Goal: Task Accomplishment & Management: Manage account settings

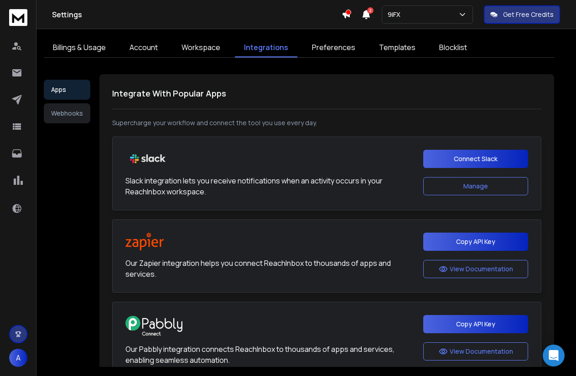
scroll to position [202, 0]
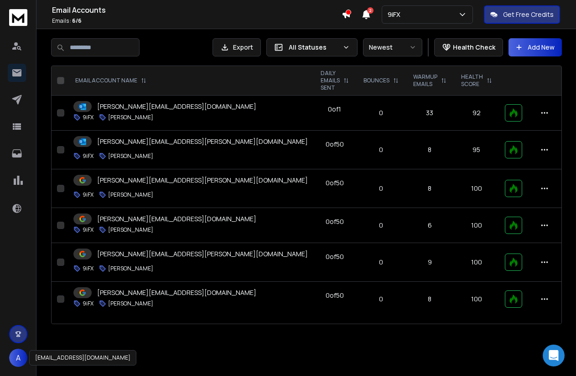
click at [15, 360] on span "A" at bounding box center [18, 358] width 18 height 18
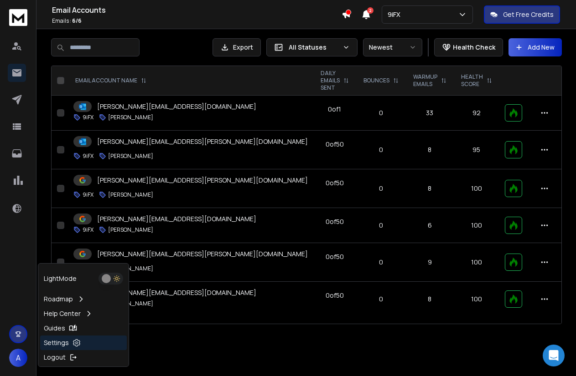
click at [57, 343] on p "Settings" at bounding box center [56, 343] width 25 height 9
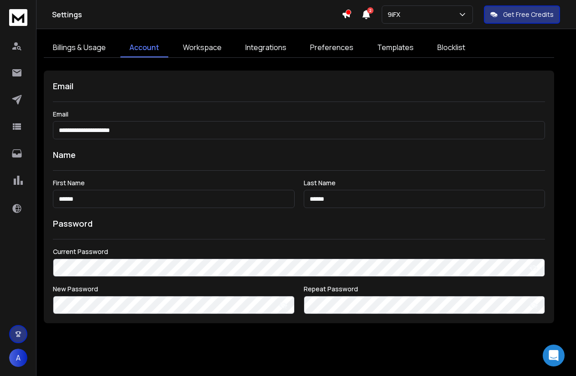
click at [190, 48] on link "Workspace" at bounding box center [202, 47] width 57 height 19
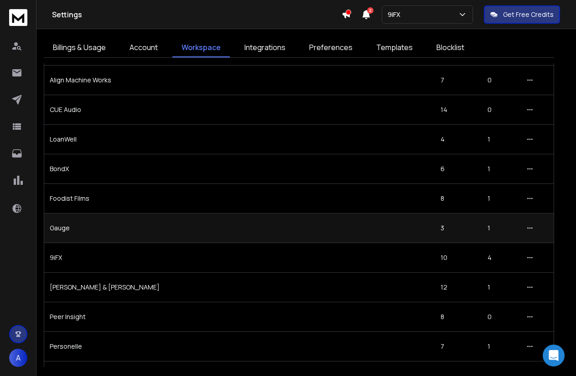
scroll to position [1060, 0]
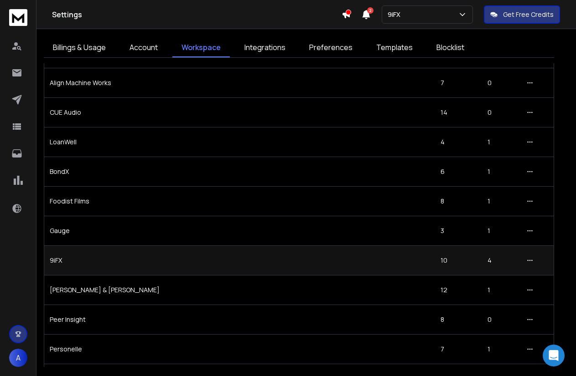
click at [357, 267] on td "9iFX" at bounding box center [239, 261] width 391 height 30
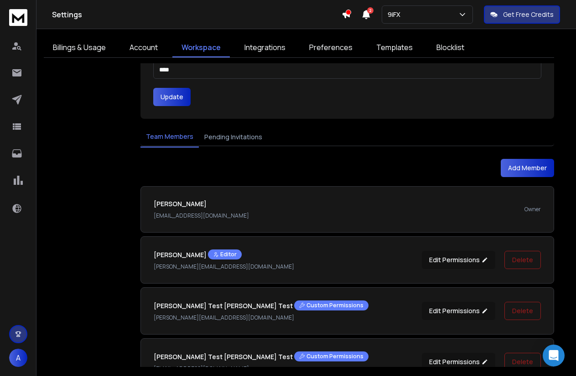
scroll to position [100, 0]
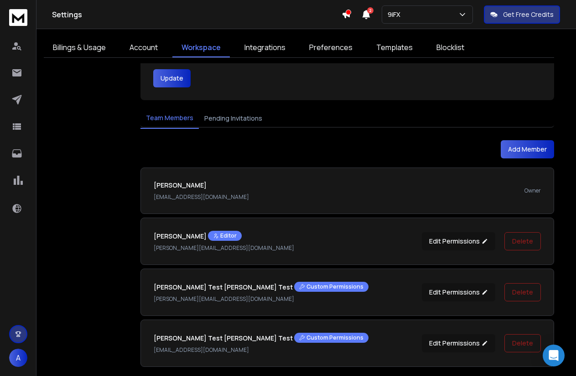
click at [178, 351] on p "kldoyle2@gmail.com" at bounding box center [261, 350] width 215 height 7
copy p "kldoyle2@gmail.com"
click at [468, 345] on button "Edit Permissions" at bounding box center [458, 344] width 73 height 18
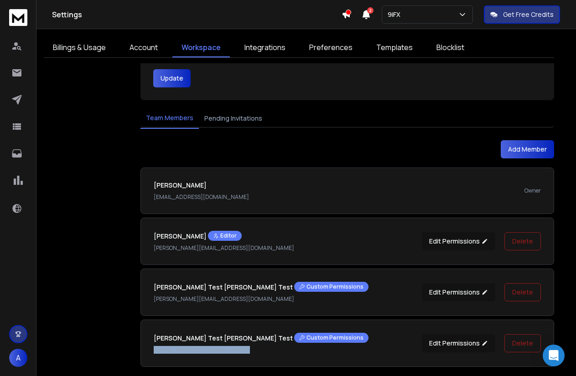
scroll to position [63, 0]
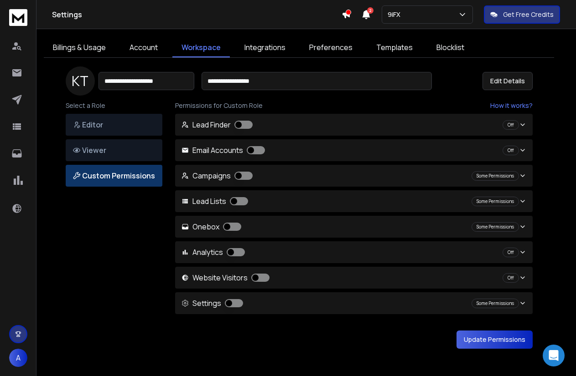
click at [515, 248] on div "Off" at bounding box center [510, 253] width 16 height 10
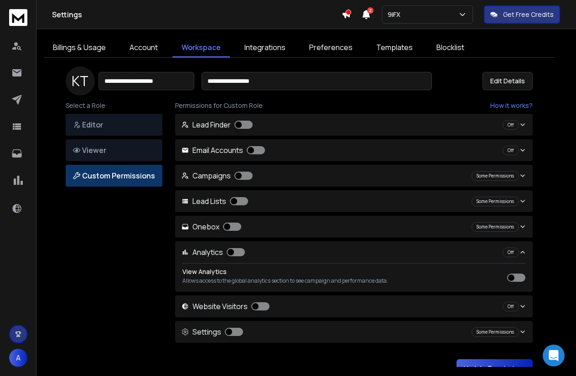
click at [513, 280] on button "View Analytics" at bounding box center [516, 278] width 18 height 8
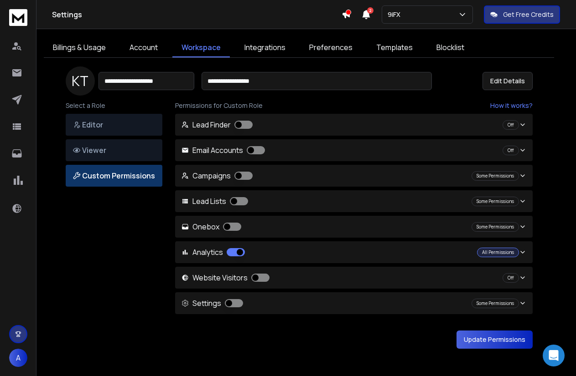
click at [501, 302] on div "Some Permissions" at bounding box center [494, 304] width 47 height 10
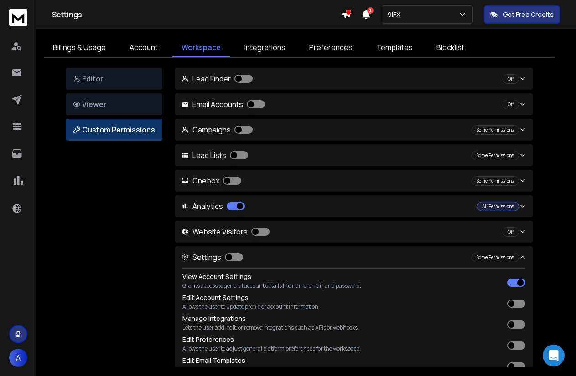
scroll to position [128, 0]
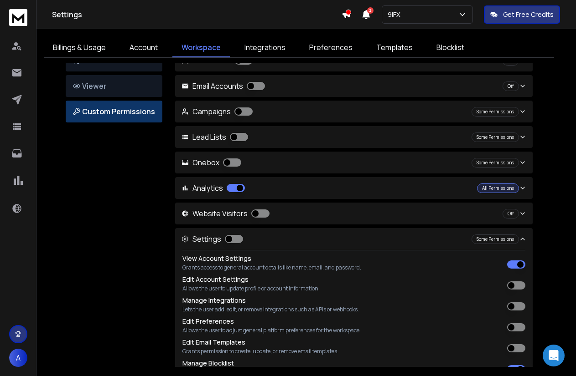
click at [226, 236] on button "button" at bounding box center [234, 239] width 18 height 8
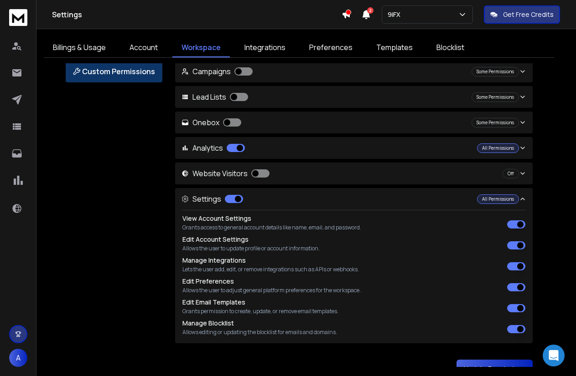
scroll to position [172, 0]
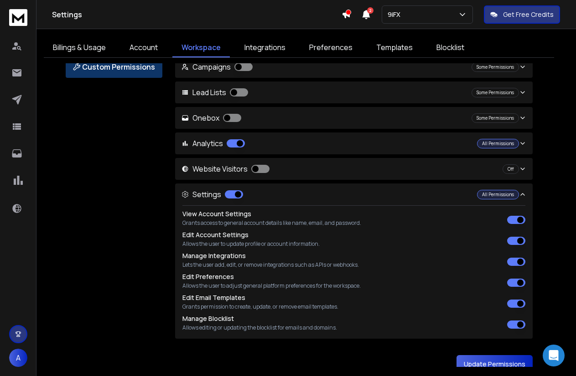
click at [516, 304] on button "Edit Email Templates" at bounding box center [516, 304] width 18 height 8
click at [517, 283] on button "Edit Preferences" at bounding box center [516, 283] width 18 height 8
click at [518, 261] on button "Manage Integrations" at bounding box center [516, 262] width 18 height 8
click at [516, 241] on button "Edit Account Settings" at bounding box center [516, 241] width 18 height 8
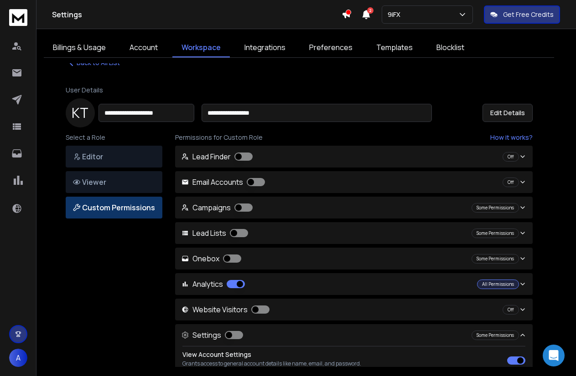
scroll to position [30, 0]
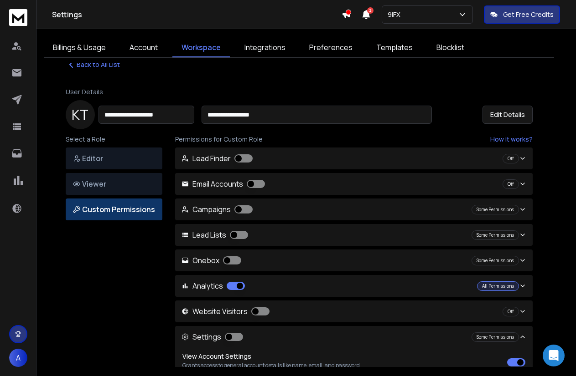
click at [513, 184] on div "Off" at bounding box center [510, 185] width 16 height 10
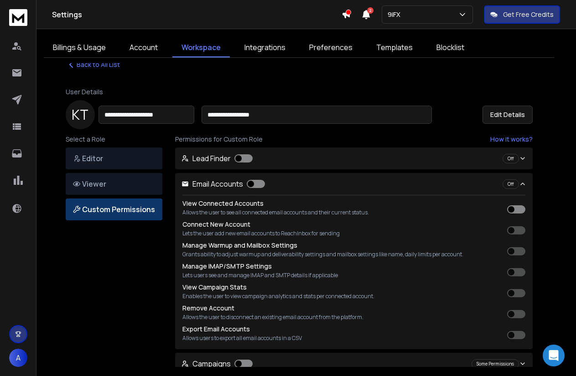
click at [507, 211] on button "View Connected Accounts" at bounding box center [516, 210] width 18 height 8
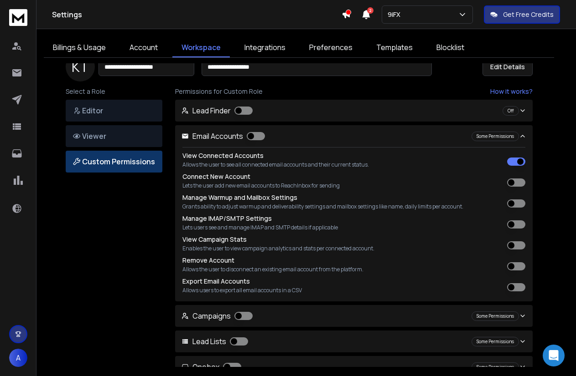
scroll to position [80, 0]
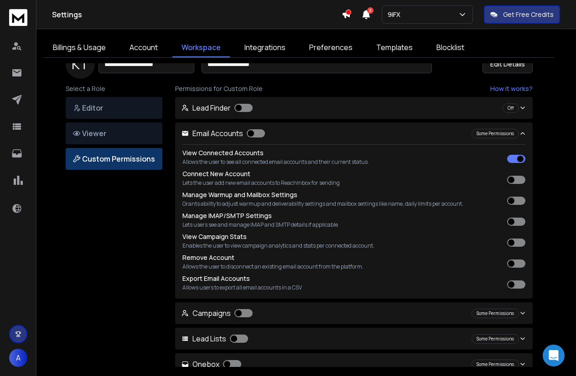
click at [510, 242] on button "View Campaign Stats" at bounding box center [516, 243] width 18 height 8
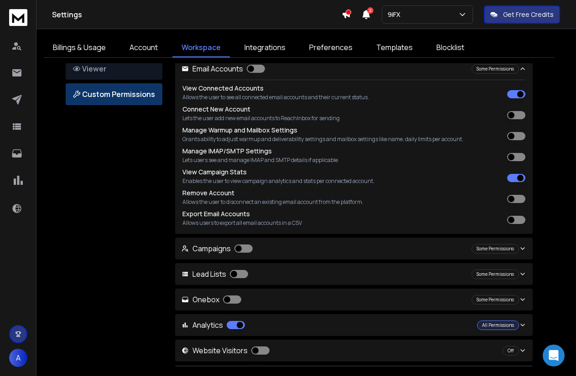
scroll to position [218, 0]
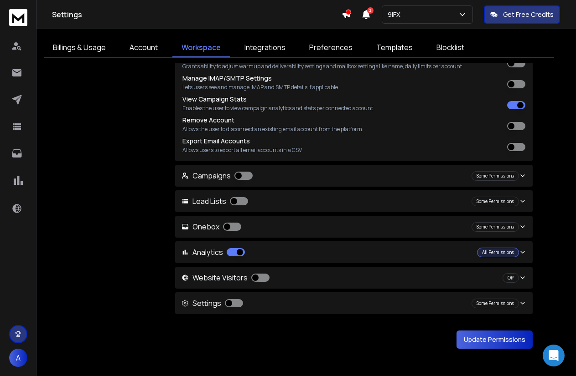
click at [490, 343] on button "Update Permissions" at bounding box center [494, 340] width 76 height 18
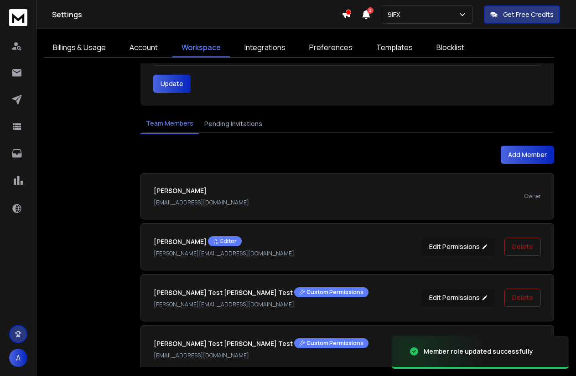
scroll to position [100, 0]
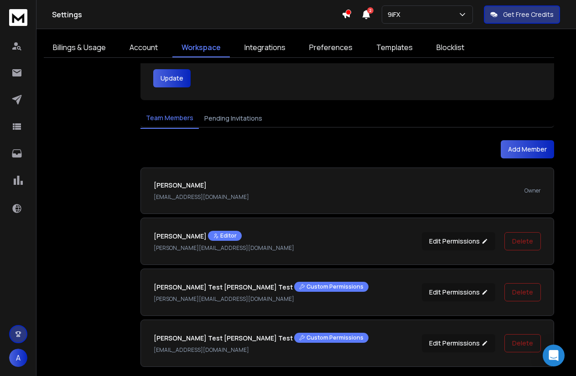
click at [521, 150] on button "Add Member" at bounding box center [526, 149] width 53 height 18
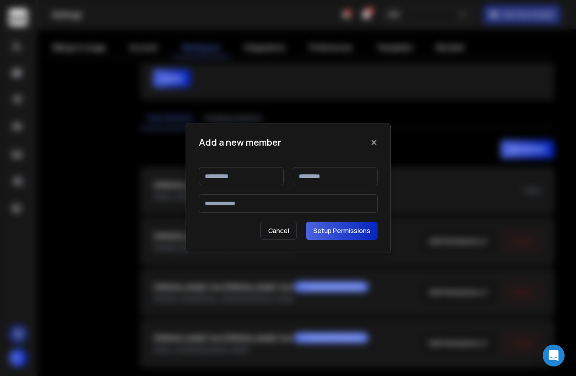
click at [259, 177] on input at bounding box center [241, 176] width 85 height 18
type input "******"
type input "**********"
click at [342, 237] on button "Setup Permissions" at bounding box center [342, 231] width 72 height 18
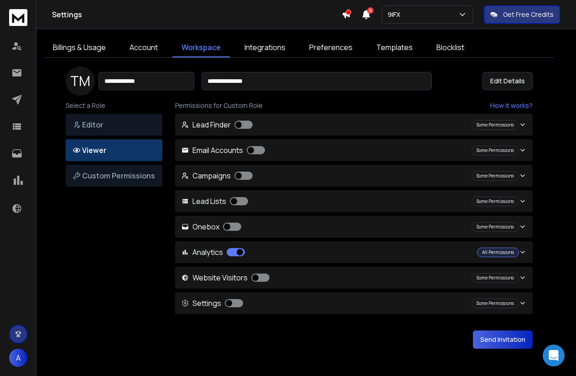
scroll to position [63, 0]
click at [247, 149] on button "button" at bounding box center [256, 150] width 18 height 8
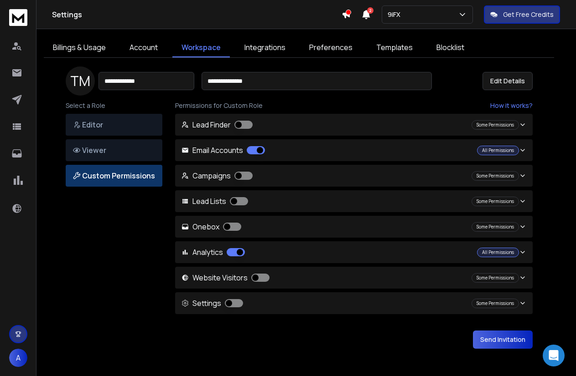
click at [488, 153] on div "All Permissions" at bounding box center [498, 151] width 42 height 10
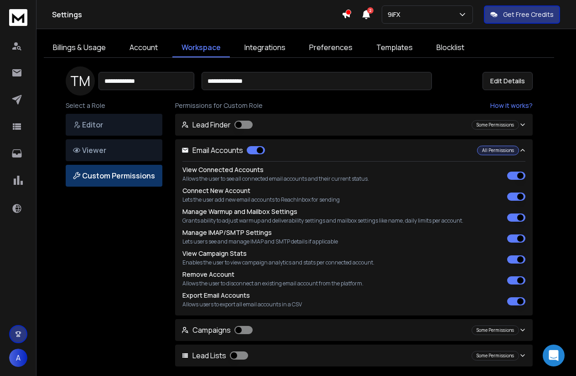
click at [519, 195] on button "Connect New Account" at bounding box center [516, 197] width 18 height 8
click at [516, 218] on button "Manage Warmup and Mailbox Settings" at bounding box center [516, 218] width 18 height 8
click at [516, 239] on button "Manage IMAP/SMTP Settings" at bounding box center [516, 239] width 18 height 8
click at [519, 261] on button "View Campaign Stats" at bounding box center [516, 260] width 18 height 8
click at [517, 285] on div "Remove Account Allows the user to disconnect an existing email account from the…" at bounding box center [353, 278] width 343 height 17
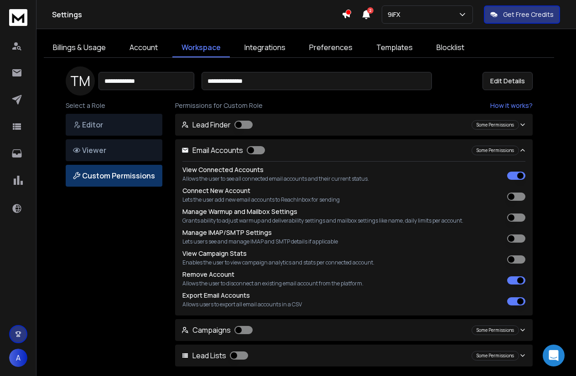
click at [517, 280] on button "Remove Account" at bounding box center [516, 281] width 18 height 8
click at [518, 302] on button "Export Email Accounts" at bounding box center [516, 302] width 18 height 8
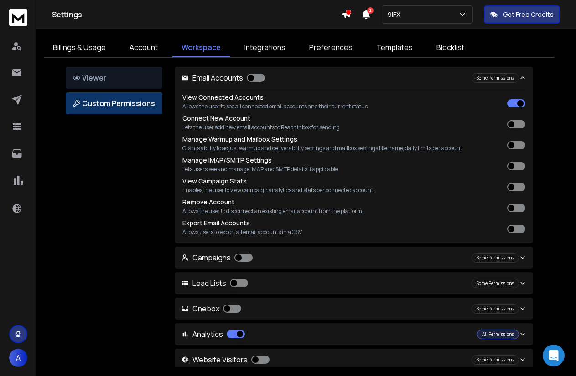
scroll to position [143, 0]
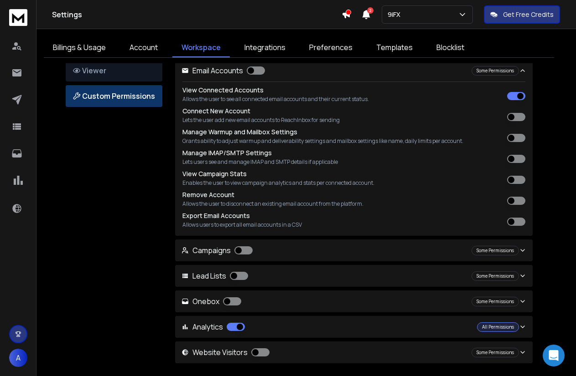
click at [506, 248] on div "Some Permissions" at bounding box center [494, 251] width 47 height 10
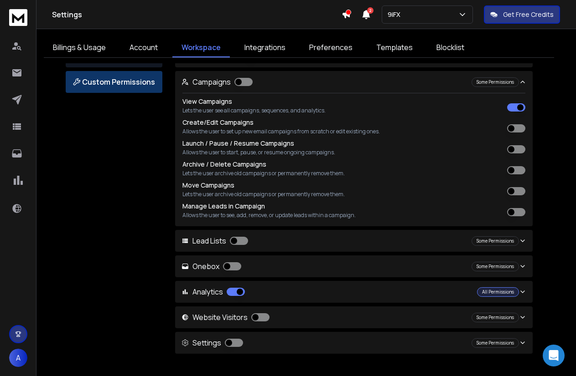
scroll to position [160, 0]
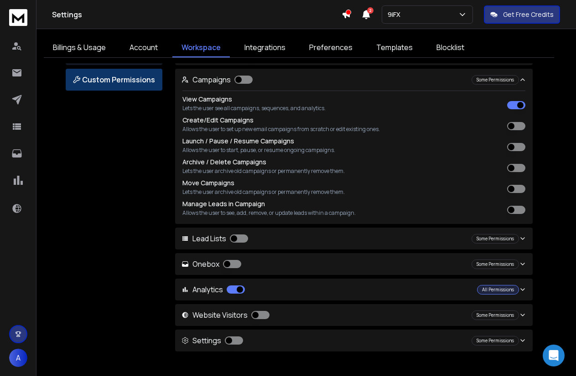
click at [249, 233] on div "Lead Lists Some Permissions" at bounding box center [349, 238] width 337 height 11
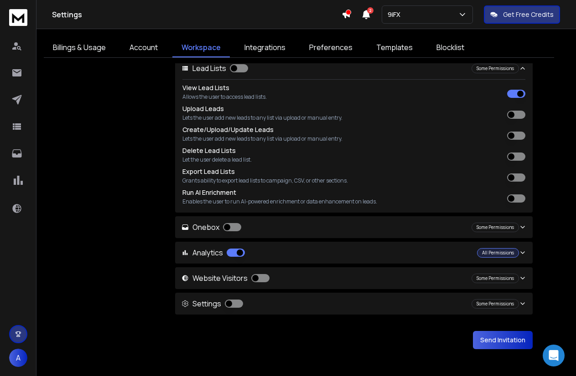
scroll to position [197, 0]
click at [442, 231] on div "Onebox Some Permissions" at bounding box center [349, 227] width 337 height 11
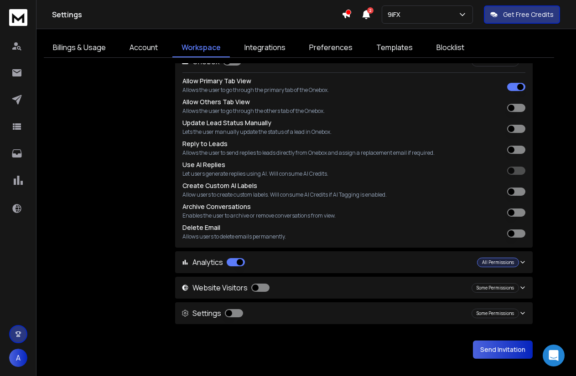
click at [455, 263] on div "Analytics All Permissions" at bounding box center [349, 262] width 337 height 11
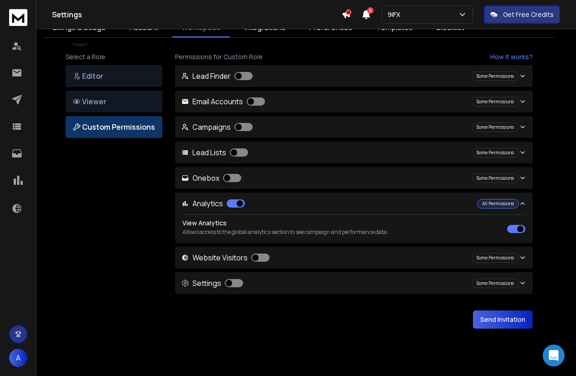
scroll to position [23, 0]
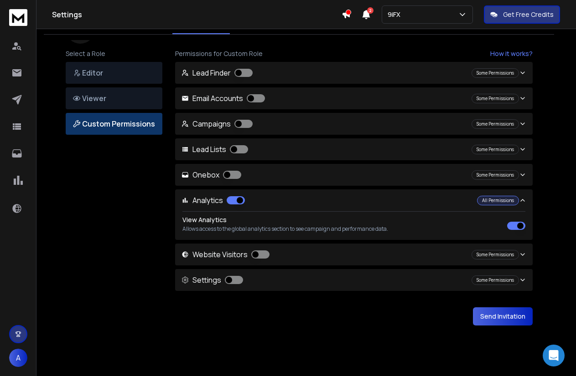
click at [515, 227] on button "View Analytics" at bounding box center [516, 226] width 18 height 8
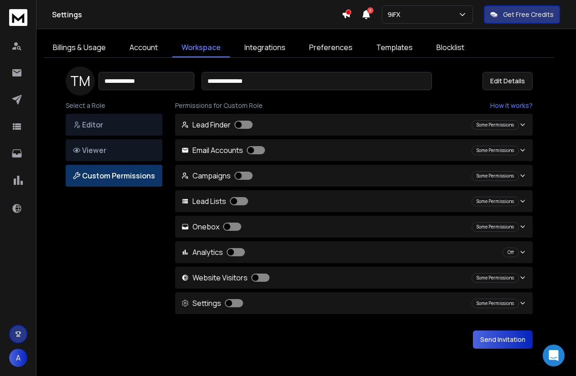
click at [508, 277] on div "Some Permissions" at bounding box center [494, 278] width 47 height 10
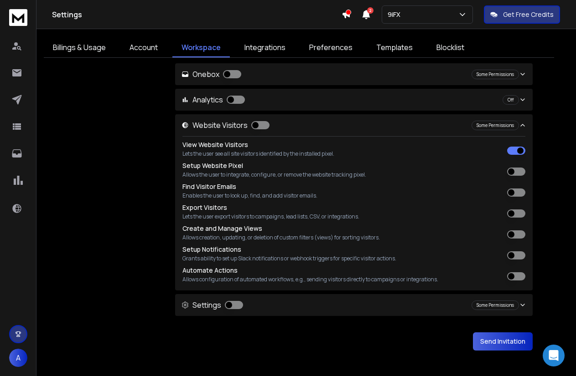
scroll to position [218, 0]
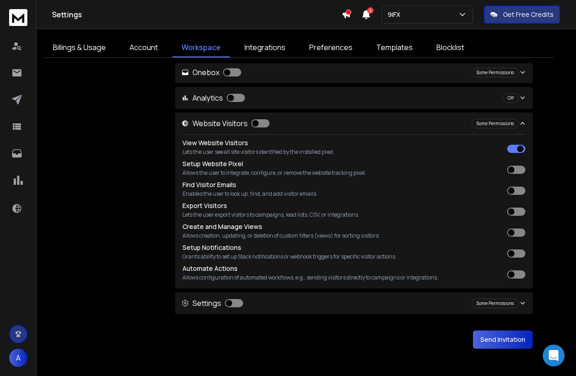
click at [498, 304] on div "Some Permissions" at bounding box center [494, 304] width 47 height 10
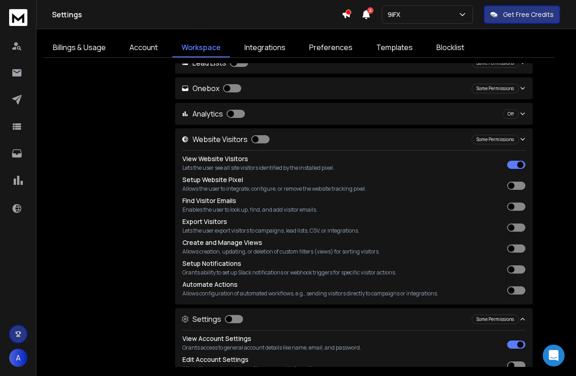
scroll to position [197, 0]
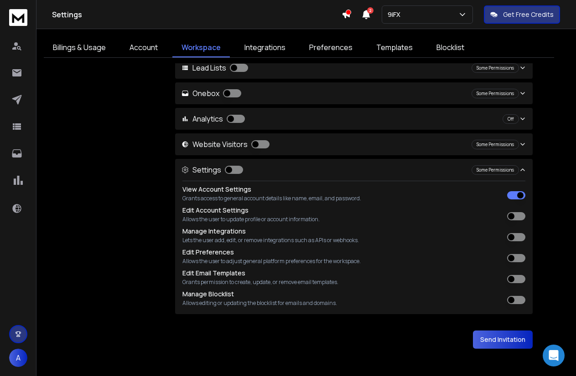
click at [512, 300] on button "Manage Blocklist" at bounding box center [516, 300] width 18 height 8
click at [497, 343] on button "Send Invitation" at bounding box center [503, 340] width 60 height 18
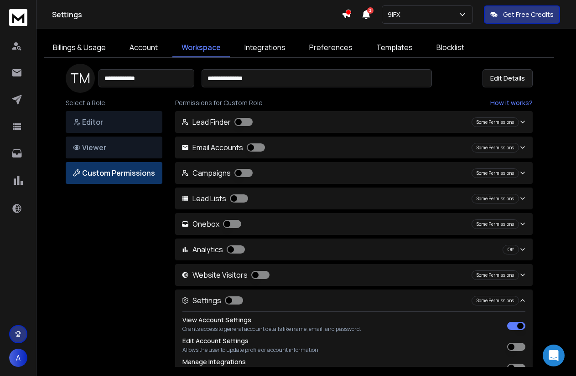
scroll to position [0, 0]
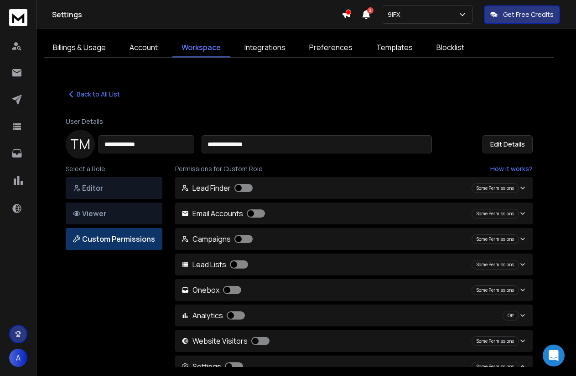
click at [268, 145] on input "**********" at bounding box center [316, 144] width 230 height 18
click at [325, 85] on form "**********" at bounding box center [299, 318] width 467 height 494
click at [94, 98] on button "Back to All List" at bounding box center [93, 94] width 54 height 11
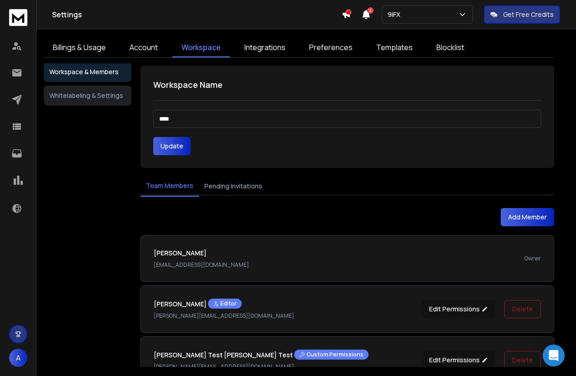
scroll to position [33, 0]
click at [251, 187] on div "Workspace Name **** Update Team Members Pending Invitations Add Member Anders N…" at bounding box center [346, 250] width 413 height 370
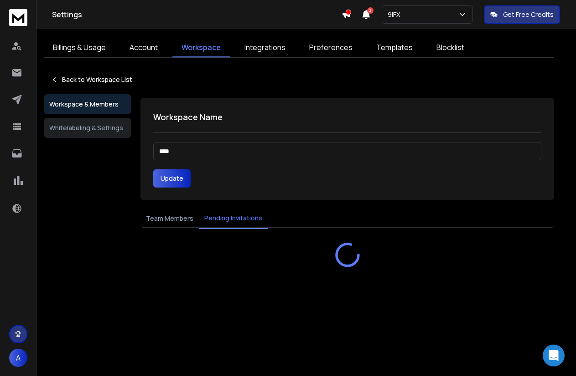
scroll to position [0, 0]
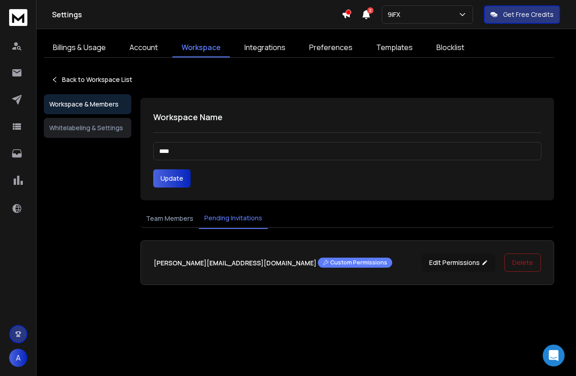
click at [467, 263] on button "Edit Permissions" at bounding box center [458, 263] width 73 height 18
click at [523, 262] on button "Delete" at bounding box center [522, 263] width 36 height 18
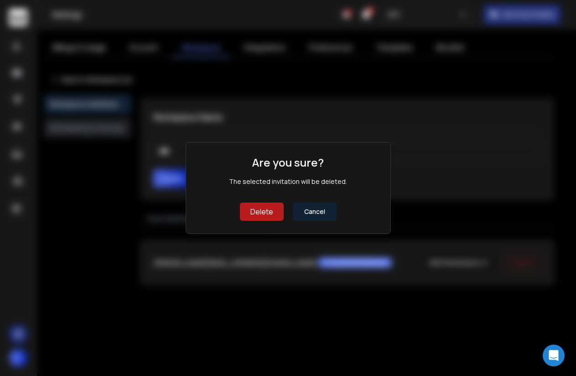
click at [263, 210] on button "Delete" at bounding box center [262, 212] width 44 height 18
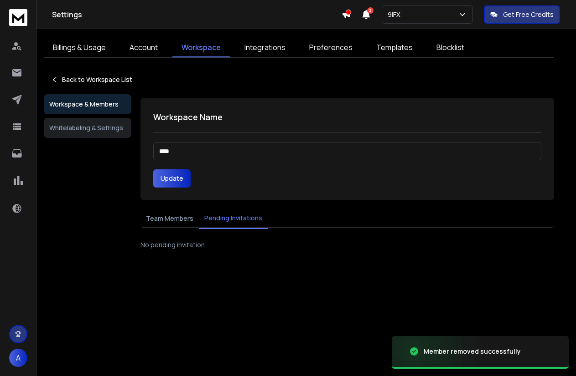
click at [181, 212] on button "Team Members" at bounding box center [169, 219] width 58 height 20
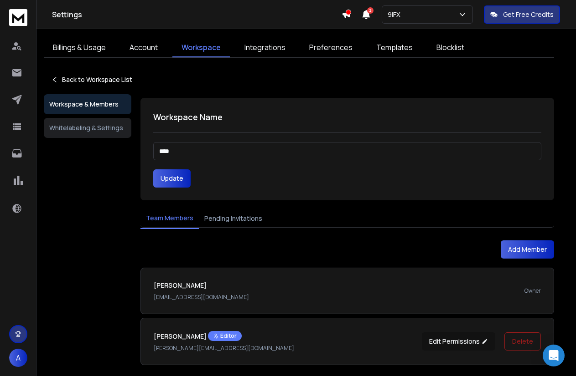
click at [533, 246] on button "Add Member" at bounding box center [526, 250] width 53 height 18
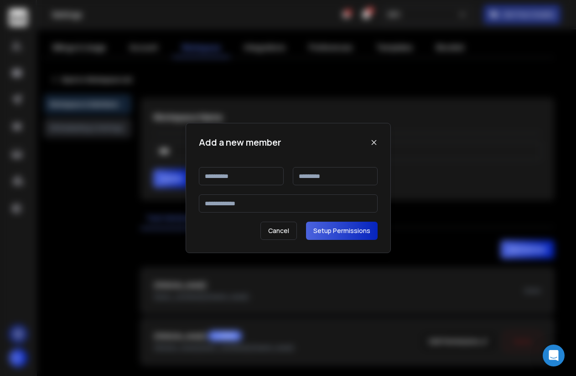
click at [226, 179] on input at bounding box center [241, 176] width 85 height 18
type input "******"
type input "**********"
click at [329, 234] on button "Setup Permissions" at bounding box center [342, 231] width 72 height 18
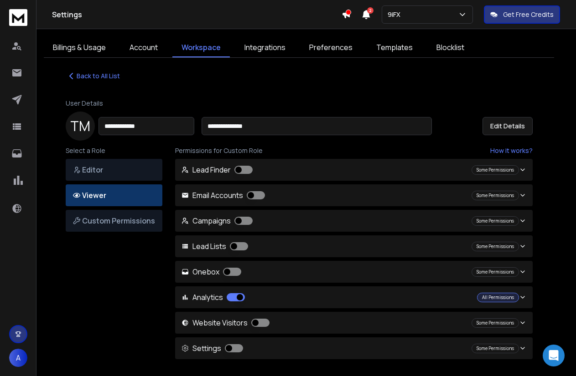
scroll to position [22, 0]
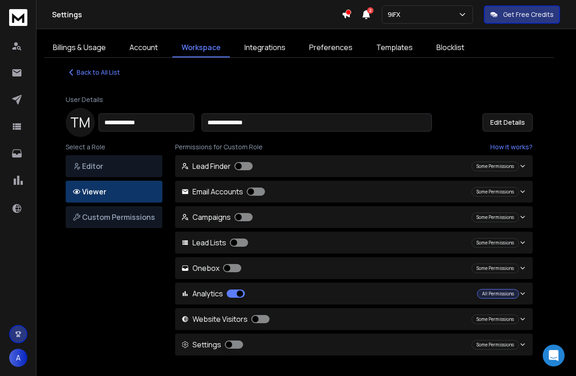
click at [511, 189] on div "Some Permissions" at bounding box center [494, 192] width 47 height 10
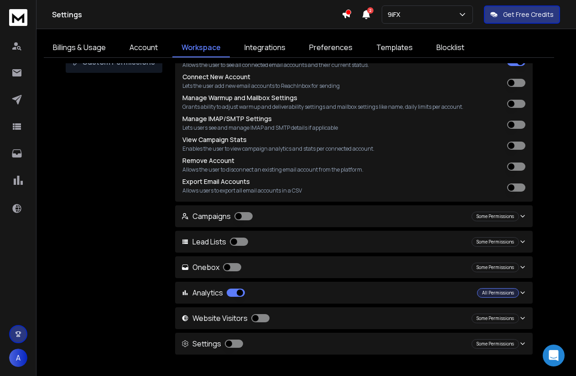
scroll to position [187, 0]
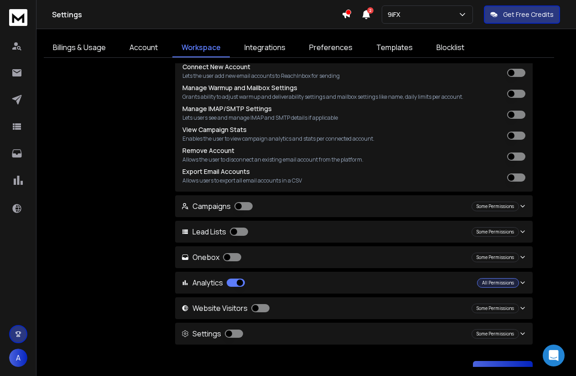
click at [456, 210] on div "Campaigns Some Permissions" at bounding box center [349, 206] width 337 height 11
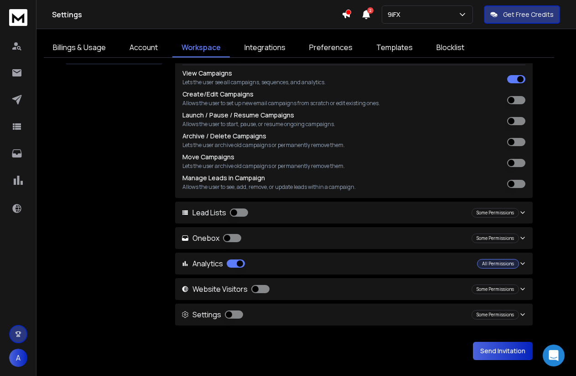
scroll to position [197, 0]
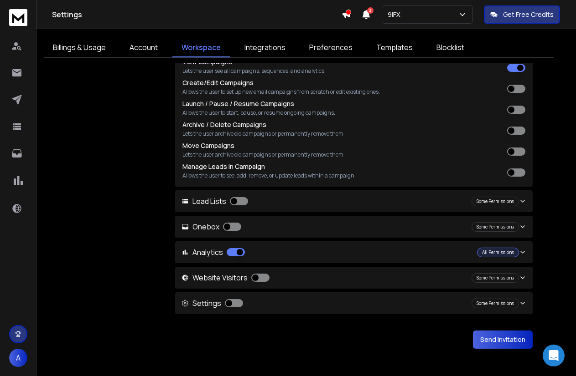
click at [442, 202] on div "Lead Lists Some Permissions" at bounding box center [349, 201] width 337 height 11
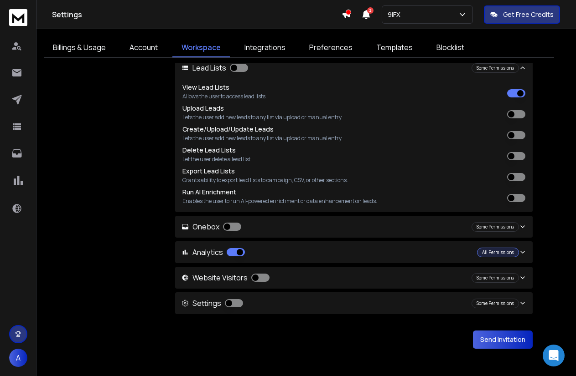
click at [438, 222] on div "Onebox Some Permissions" at bounding box center [349, 227] width 337 height 11
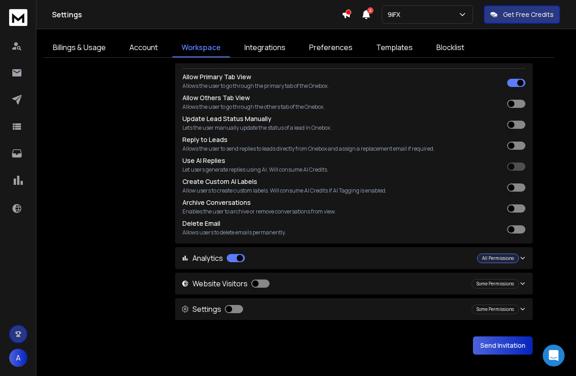
scroll to position [239, 0]
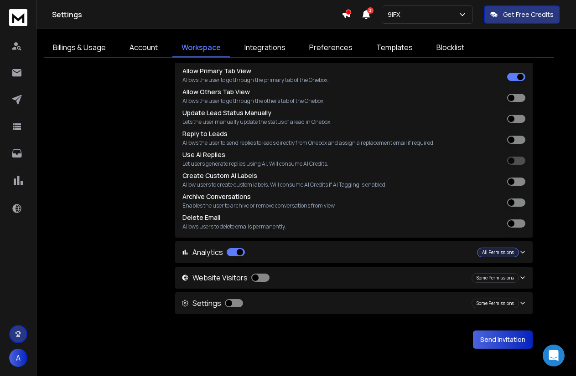
click at [440, 251] on div "Analytics All Permissions" at bounding box center [349, 252] width 337 height 11
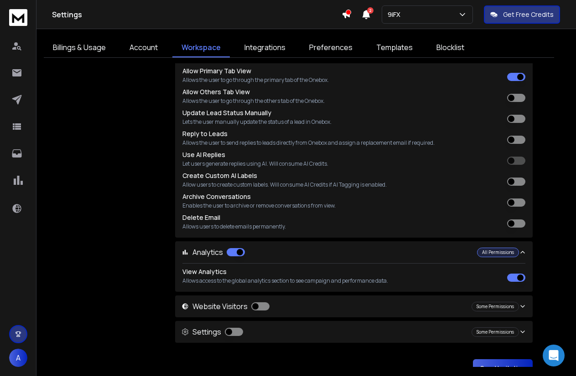
scroll to position [92, 0]
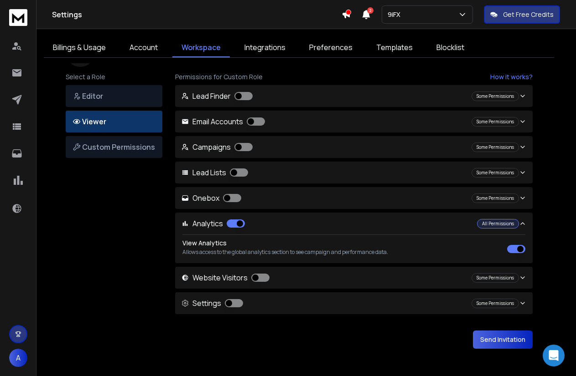
click at [518, 250] on button "View Analytics" at bounding box center [516, 249] width 18 height 8
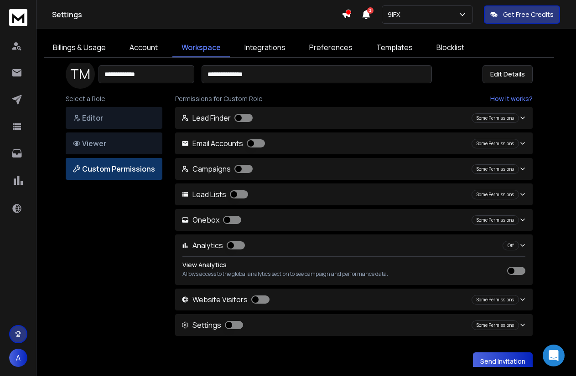
scroll to position [63, 0]
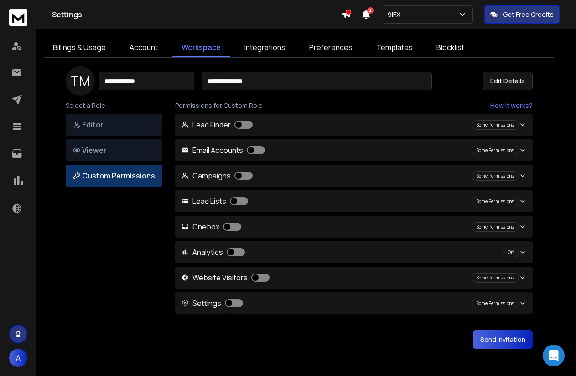
click at [433, 280] on div "Website Visitors Some Permissions" at bounding box center [349, 278] width 337 height 11
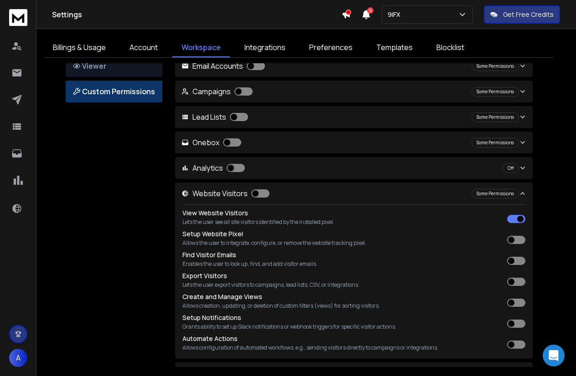
scroll to position [218, 0]
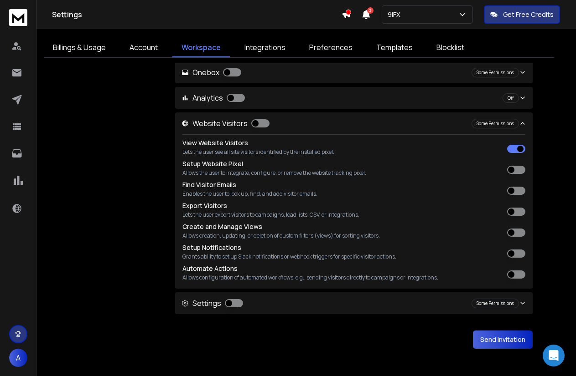
click at [495, 300] on div "Some Permissions" at bounding box center [494, 304] width 47 height 10
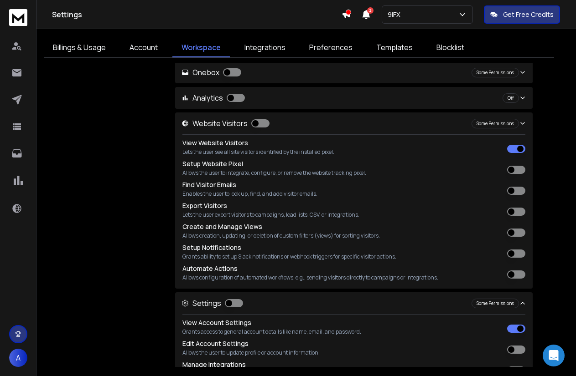
scroll to position [197, 0]
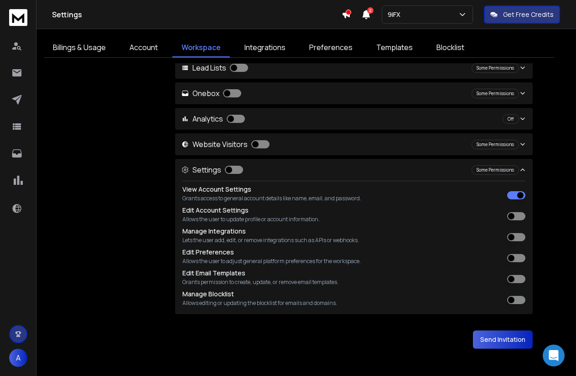
click at [509, 297] on button "Manage Blocklist" at bounding box center [516, 300] width 18 height 8
click at [503, 341] on button "Send Invitation" at bounding box center [503, 340] width 60 height 18
